Goal: Task Accomplishment & Management: Use online tool/utility

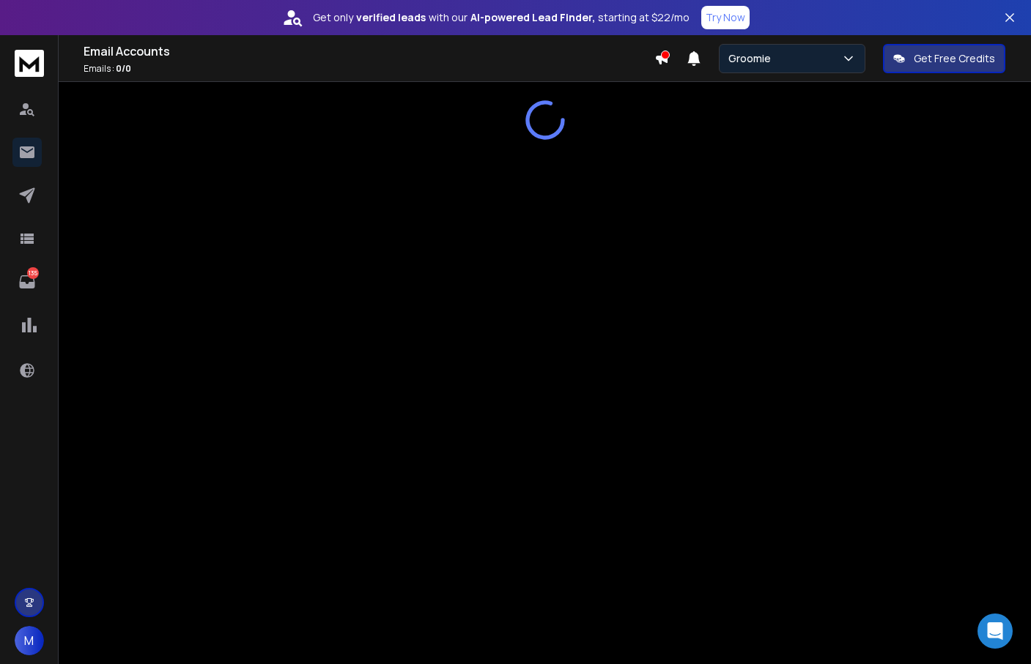
click at [801, 53] on div "Groomie" at bounding box center [791, 58] width 127 height 15
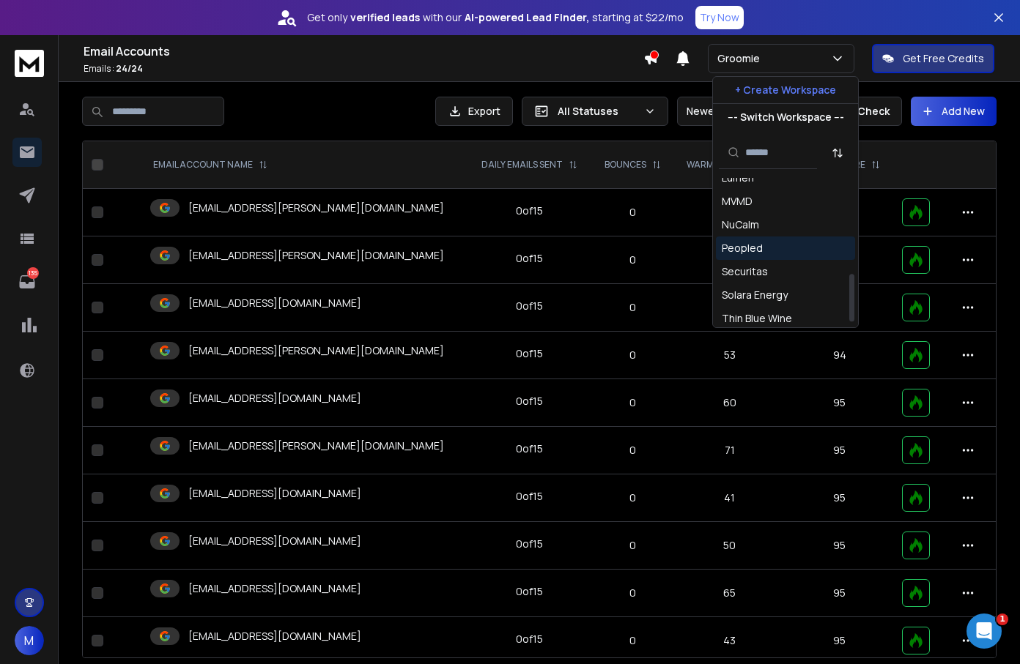
click at [773, 253] on div "Peopled" at bounding box center [785, 248] width 139 height 23
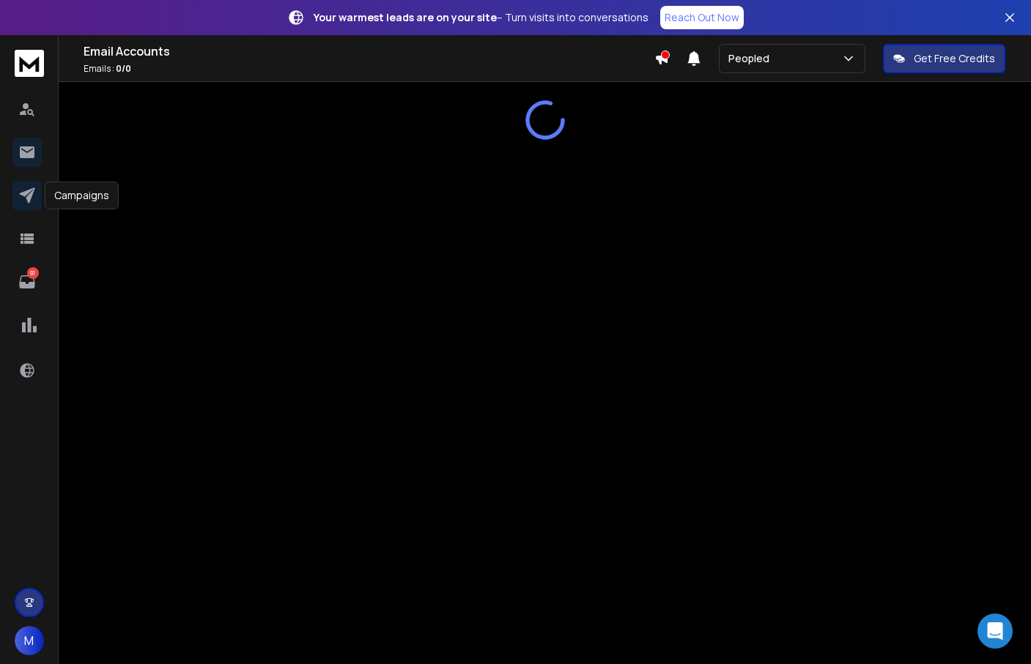
click at [37, 203] on link at bounding box center [26, 195] width 29 height 29
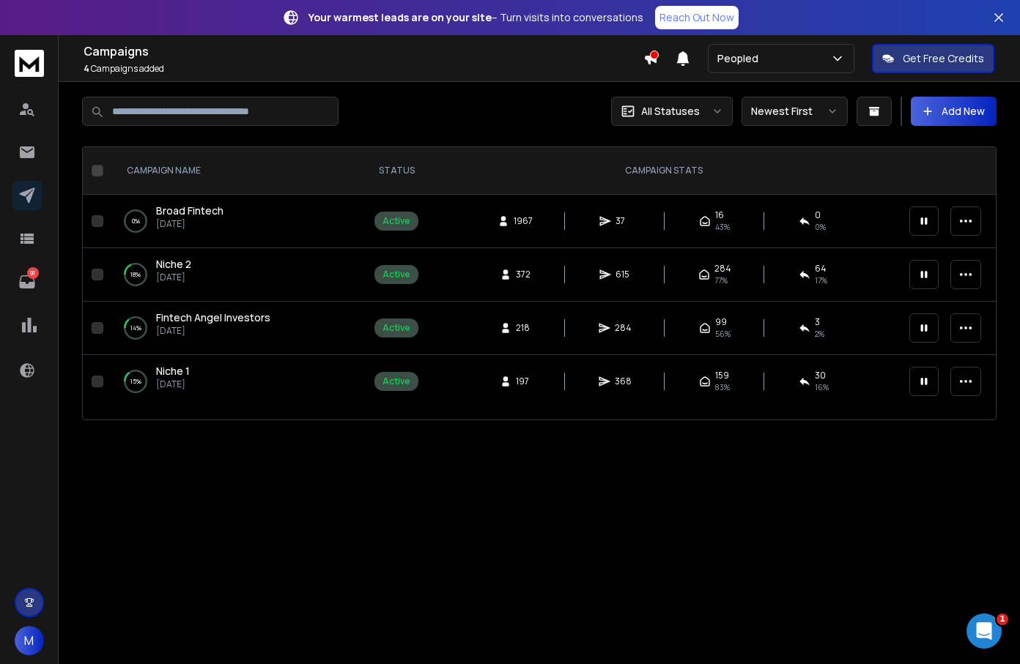
click at [225, 390] on div "15 % Niche 1 [DATE]" at bounding box center [237, 381] width 227 height 35
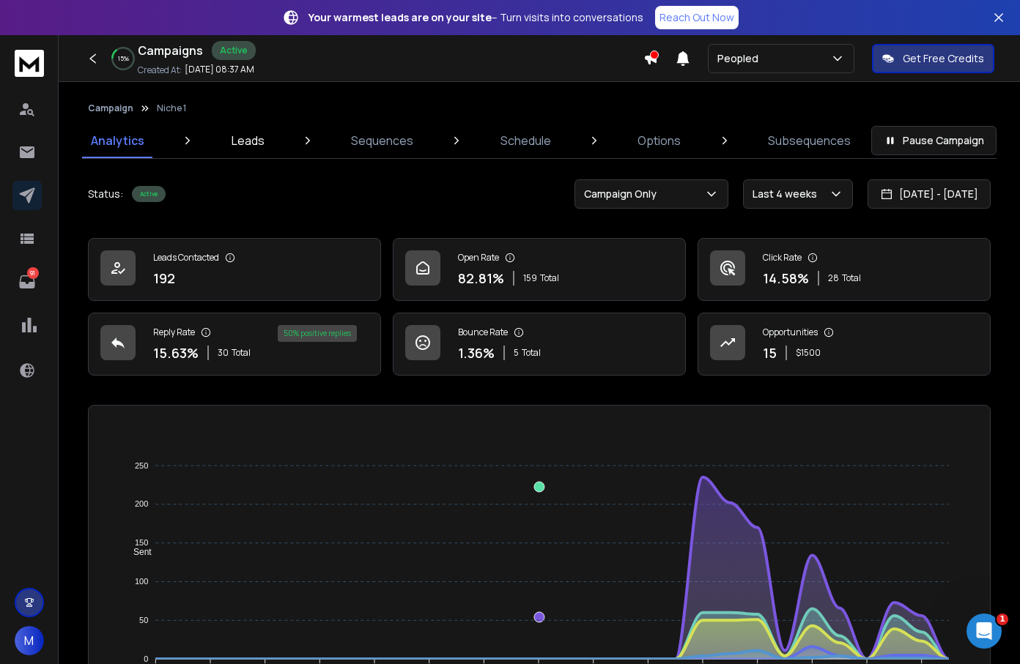
click at [256, 135] on p "Leads" at bounding box center [247, 141] width 33 height 18
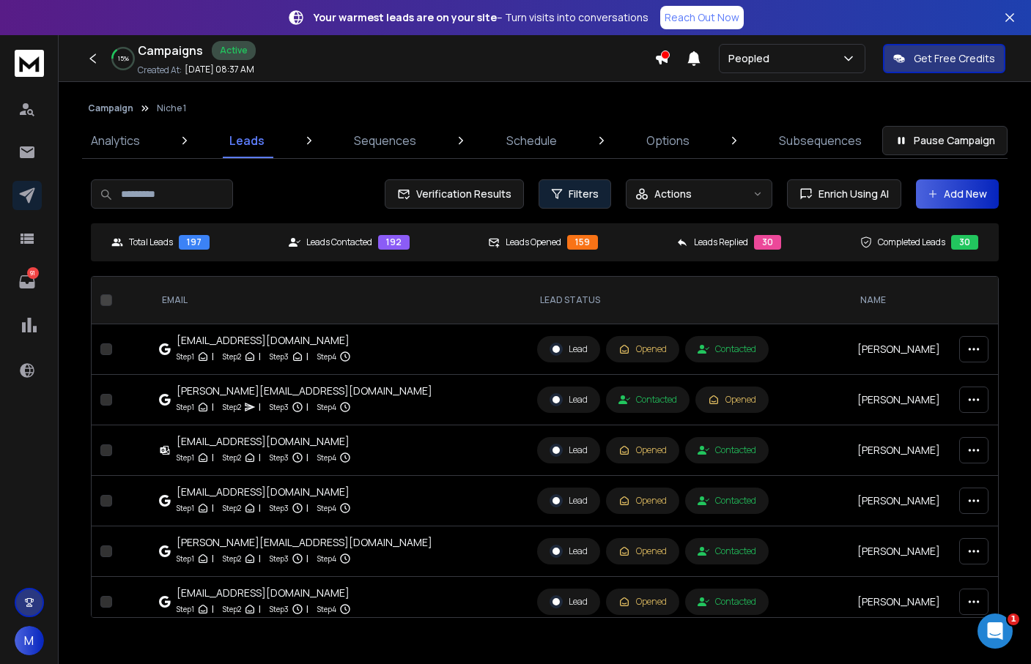
click at [584, 195] on span "Filters" at bounding box center [583, 194] width 30 height 15
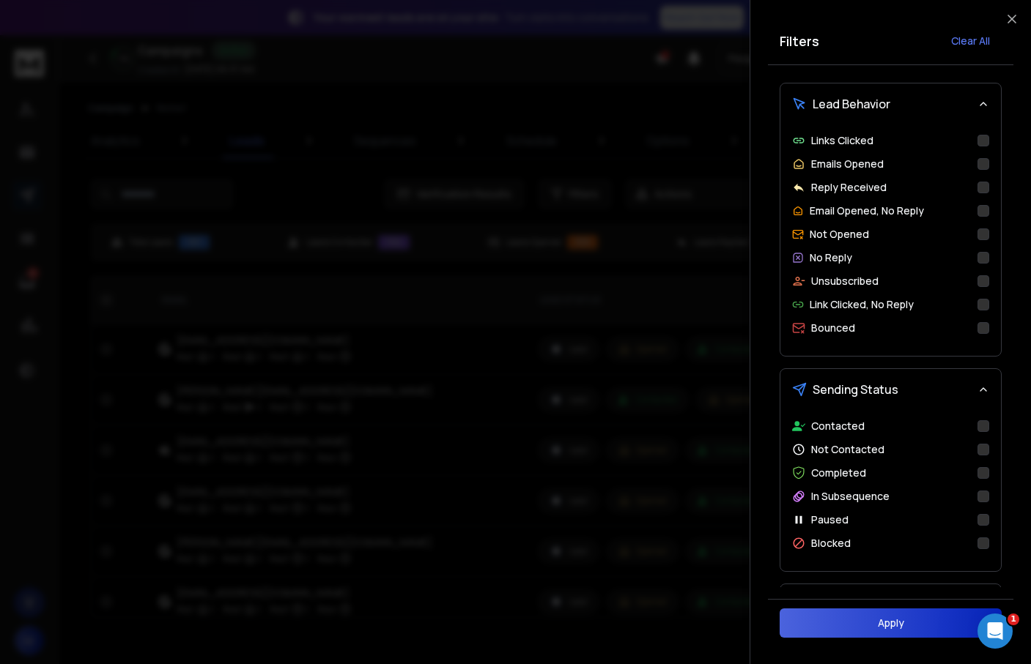
click at [830, 442] on div "Contacted Not Contacted Completed In Subsequence Paused Blocked" at bounding box center [890, 495] width 220 height 152
click at [830, 448] on p "Not Contacted" at bounding box center [847, 449] width 73 height 15
click at [977, 448] on button "Not Contacted" at bounding box center [983, 450] width 12 height 12
click at [855, 634] on button "Apply" at bounding box center [890, 623] width 222 height 29
